Goal: Information Seeking & Learning: Check status

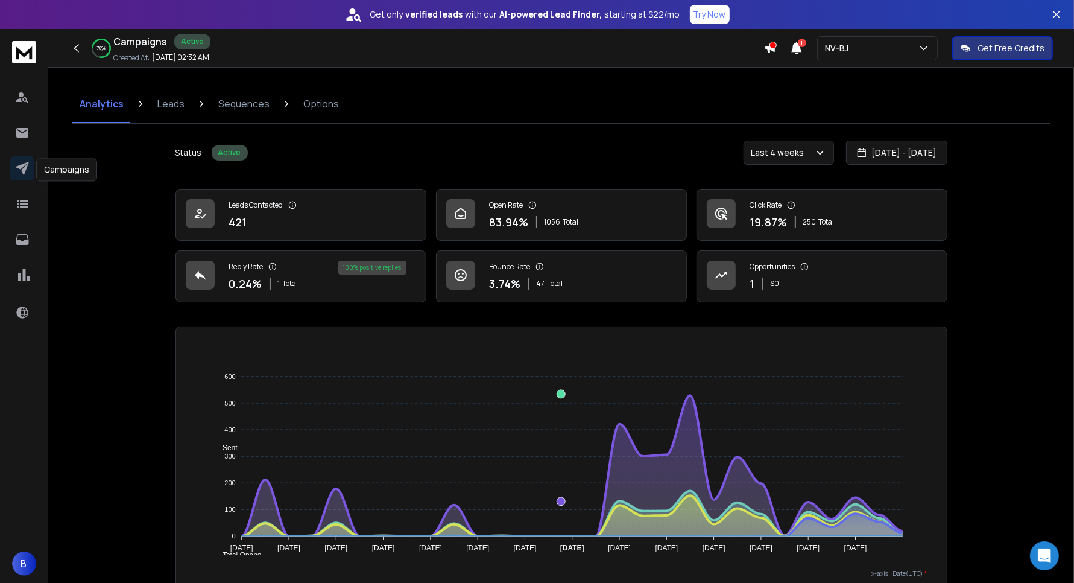
click at [23, 167] on icon at bounding box center [22, 168] width 13 height 13
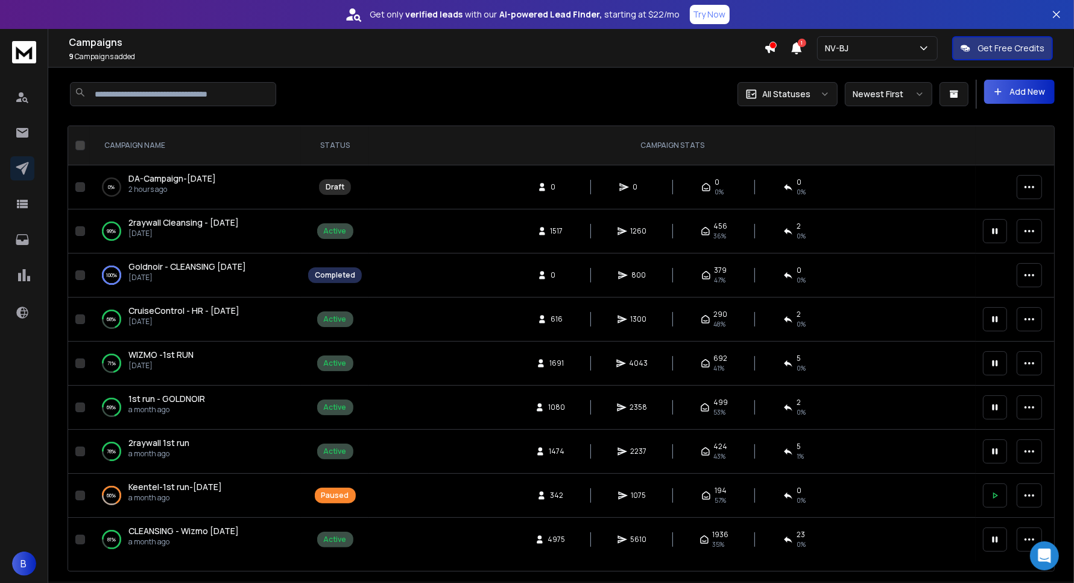
click at [195, 311] on span "CruiseControl - HR - [DATE]" at bounding box center [183, 310] width 111 height 11
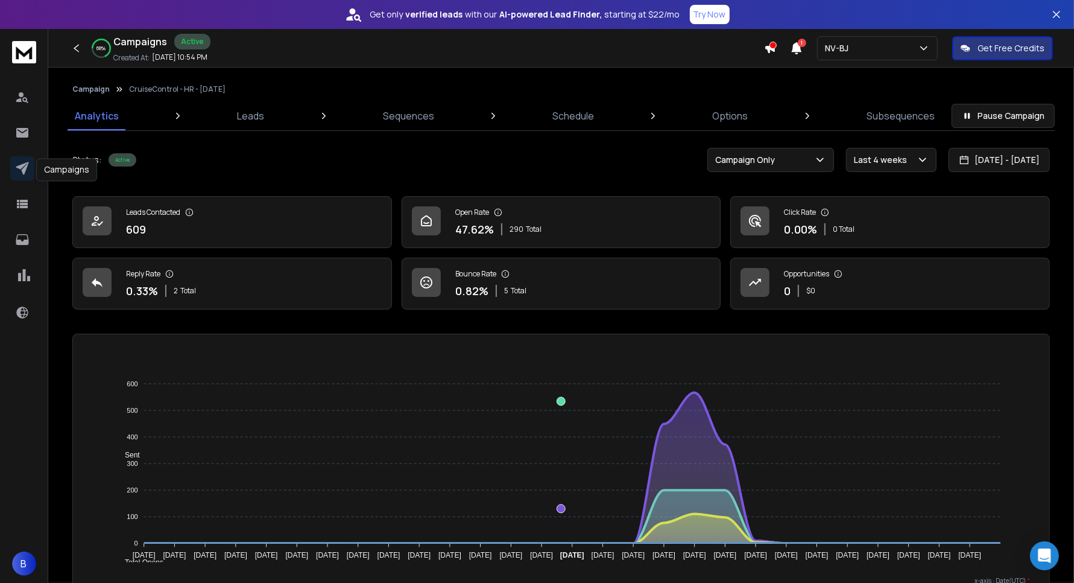
click at [23, 174] on icon at bounding box center [22, 168] width 13 height 13
